Goal: Task Accomplishment & Management: Manage account settings

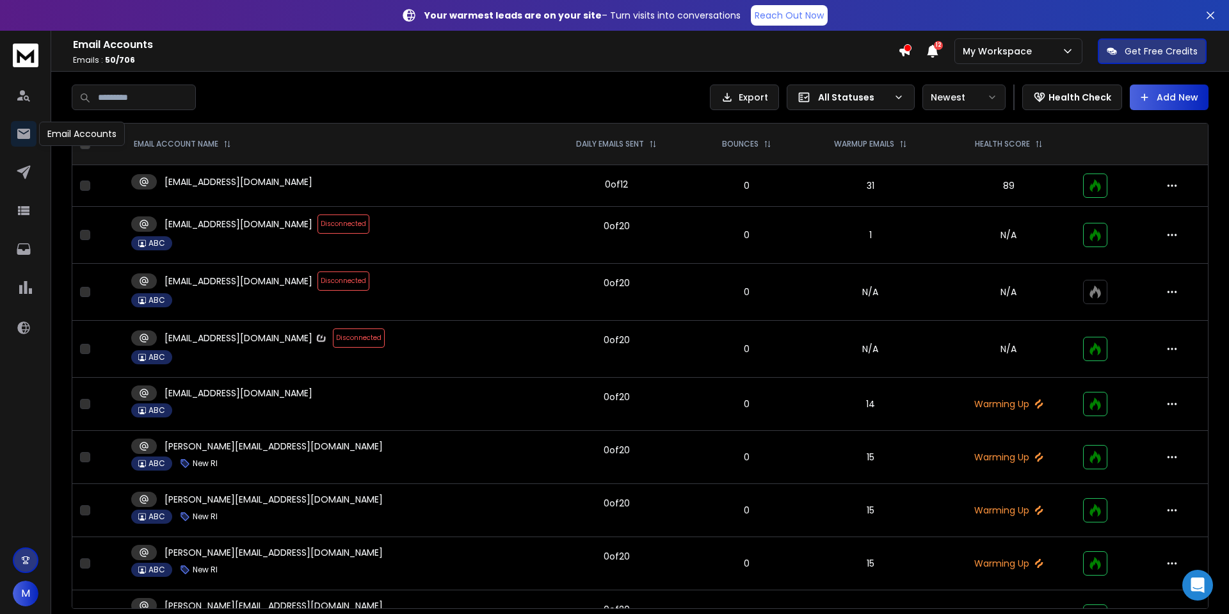
click at [24, 131] on icon at bounding box center [23, 134] width 13 height 10
click at [26, 166] on icon at bounding box center [23, 172] width 15 height 15
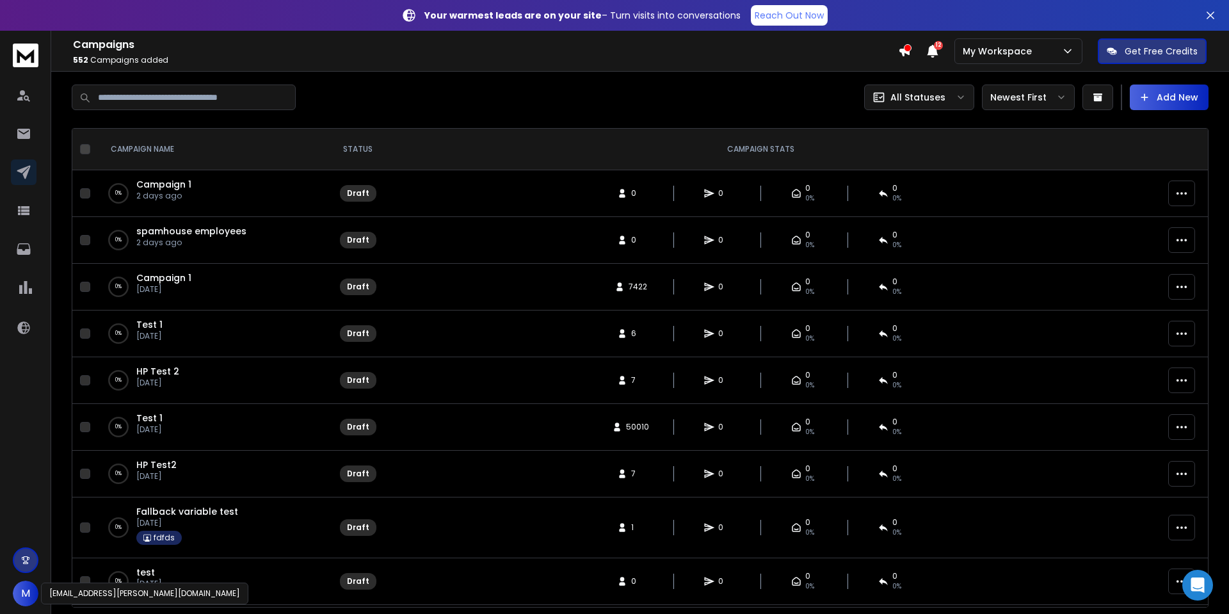
click at [30, 601] on span "M" at bounding box center [26, 594] width 26 height 26
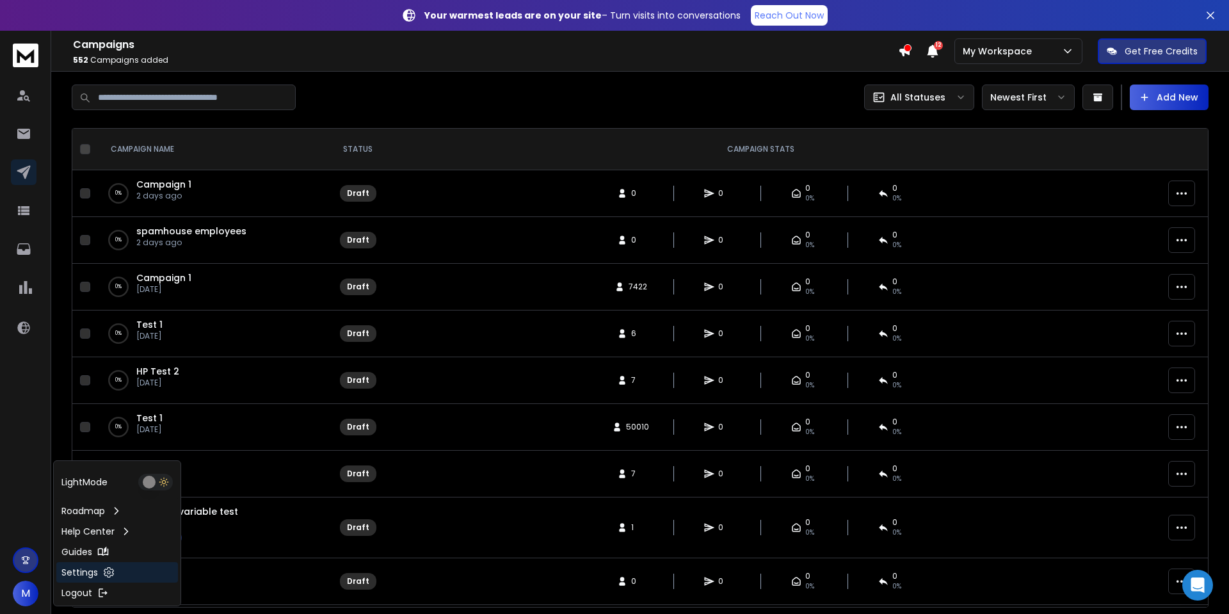
click at [73, 576] on p "Settings" at bounding box center [79, 572] width 36 height 13
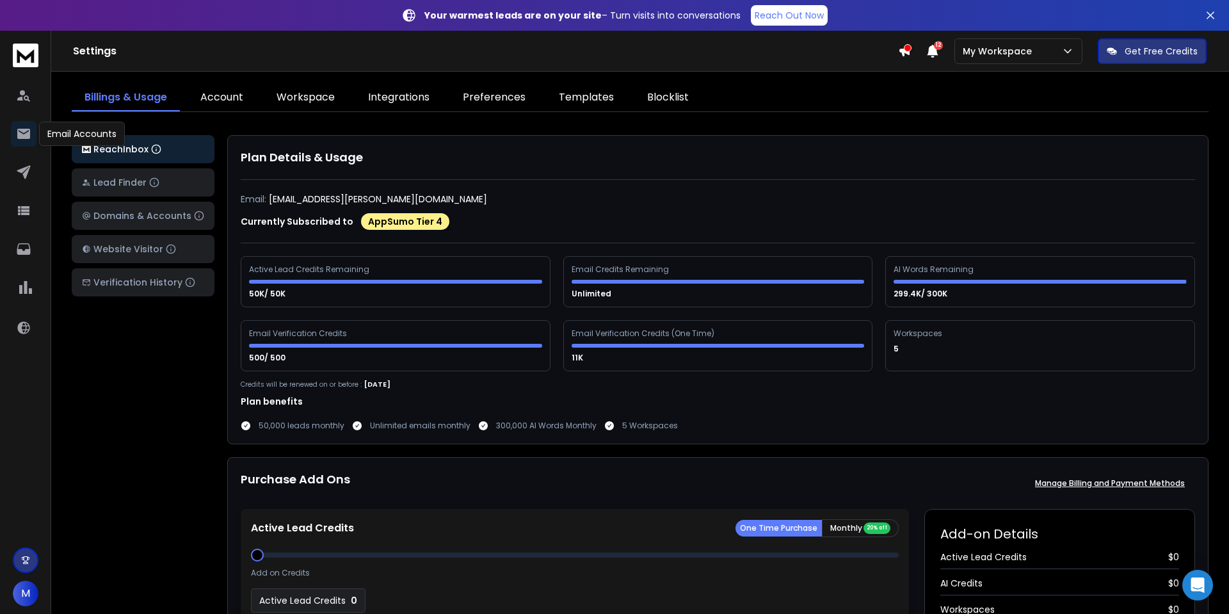
click at [26, 138] on icon at bounding box center [23, 134] width 13 height 10
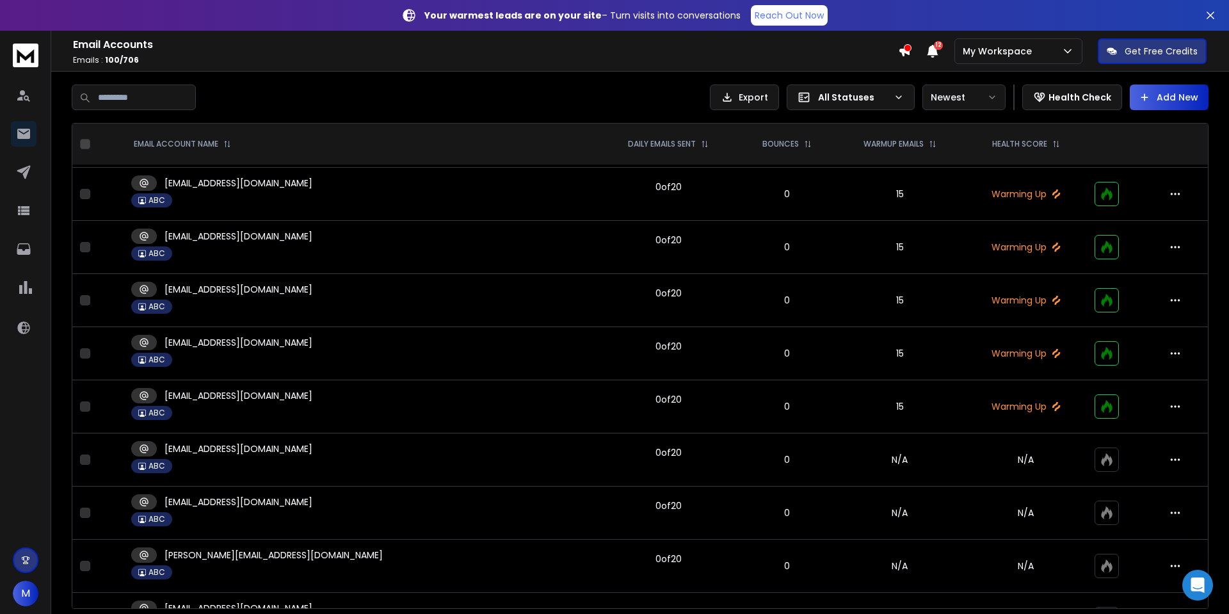
scroll to position [2405, 0]
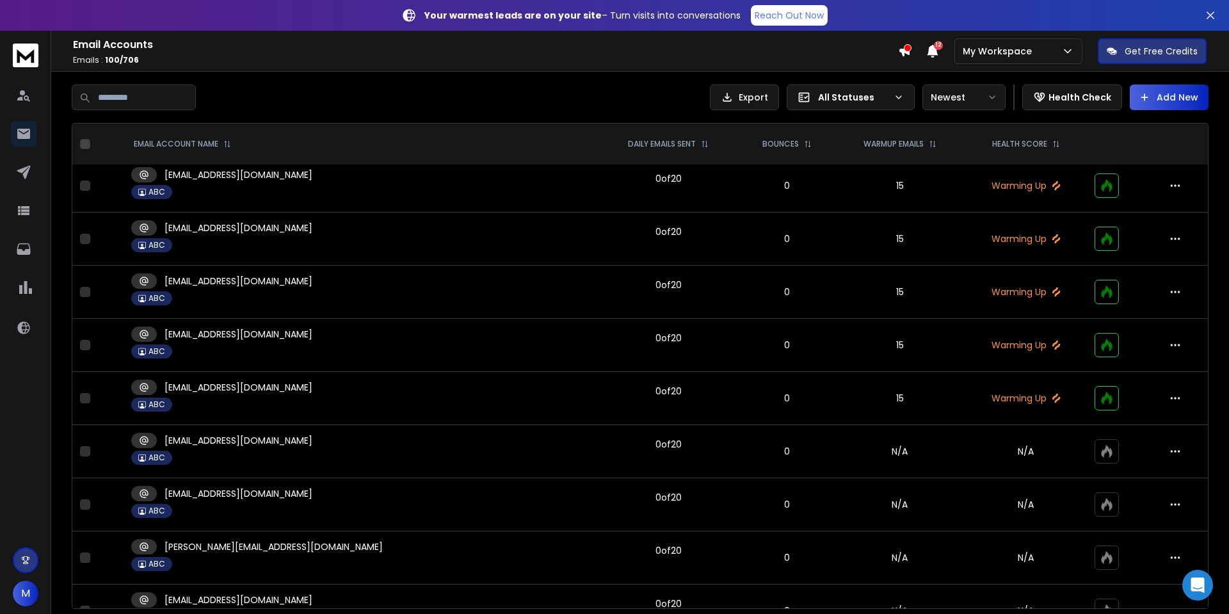
click at [1188, 121] on div "Export All Statuses Newest Health Check Add New EMAIL ACCOUNT NAME DAILY EMAILS…" at bounding box center [640, 347] width 1137 height 524
click at [1191, 95] on button "Add New" at bounding box center [1169, 98] width 79 height 26
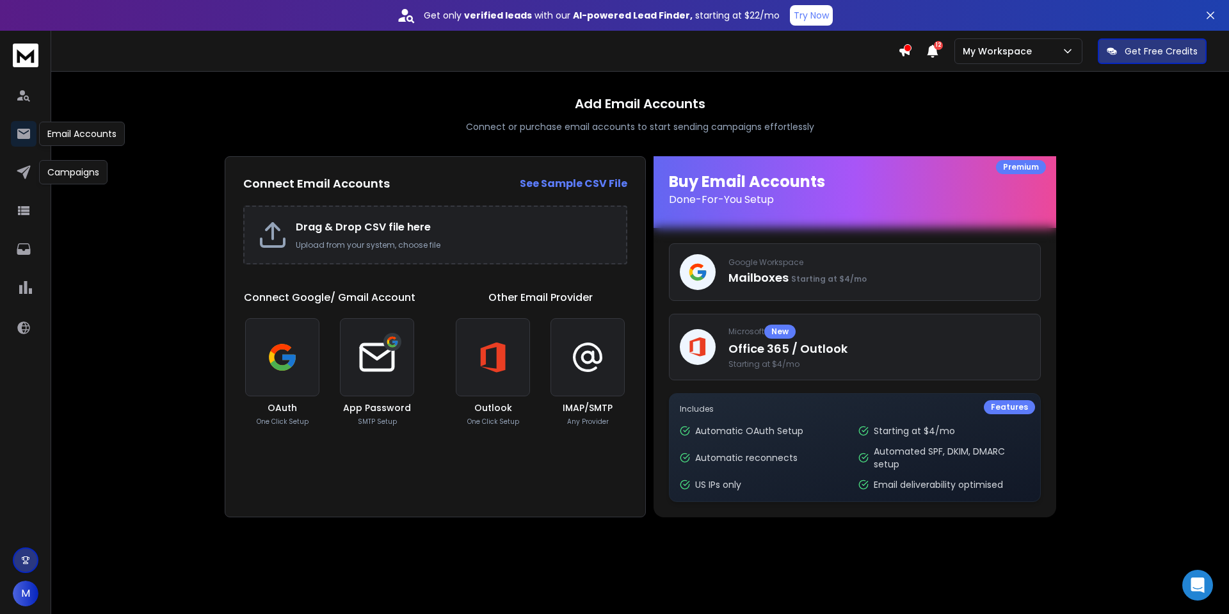
click at [29, 135] on icon at bounding box center [23, 133] width 15 height 15
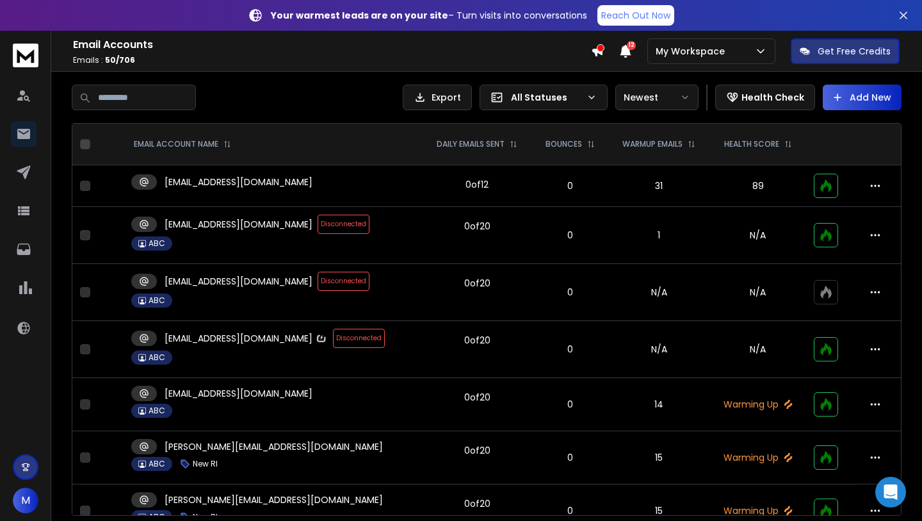
click at [905, 21] on div at bounding box center [904, 15] width 12 height 31
